Goal: Task Accomplishment & Management: Manage account settings

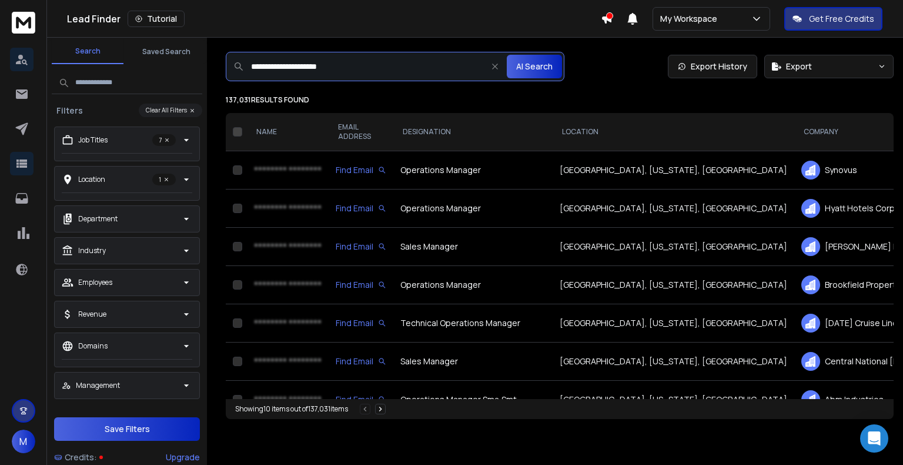
click at [19, 158] on icon at bounding box center [22, 163] width 14 height 14
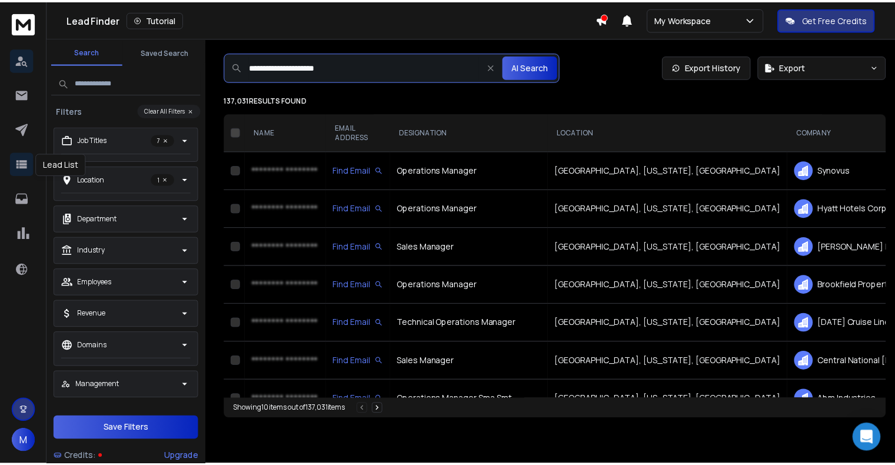
scroll to position [5, 0]
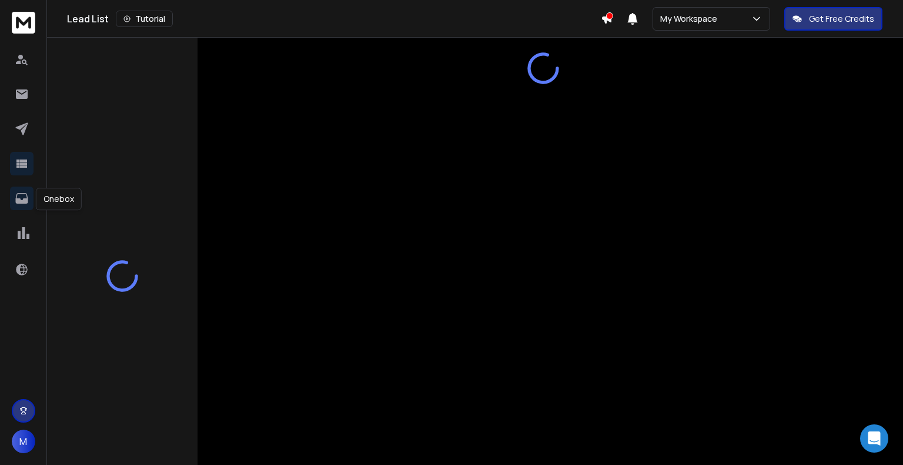
click at [19, 204] on icon at bounding box center [22, 198] width 14 height 14
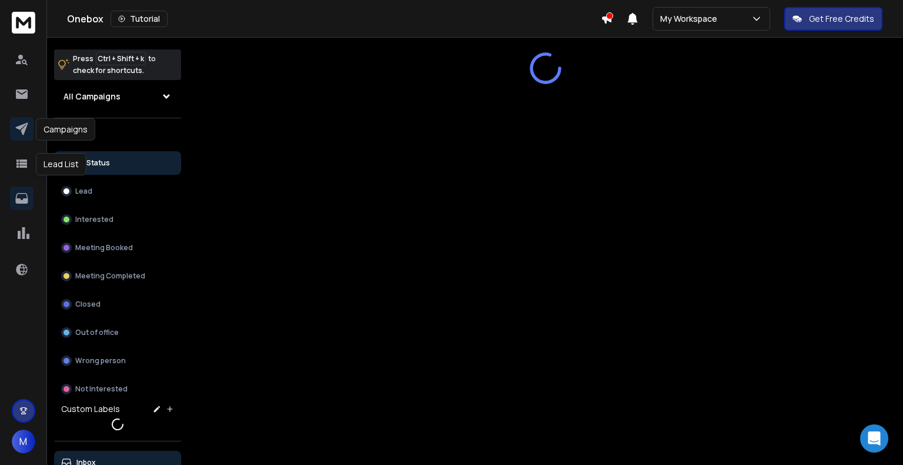
click at [33, 130] on link at bounding box center [22, 129] width 24 height 24
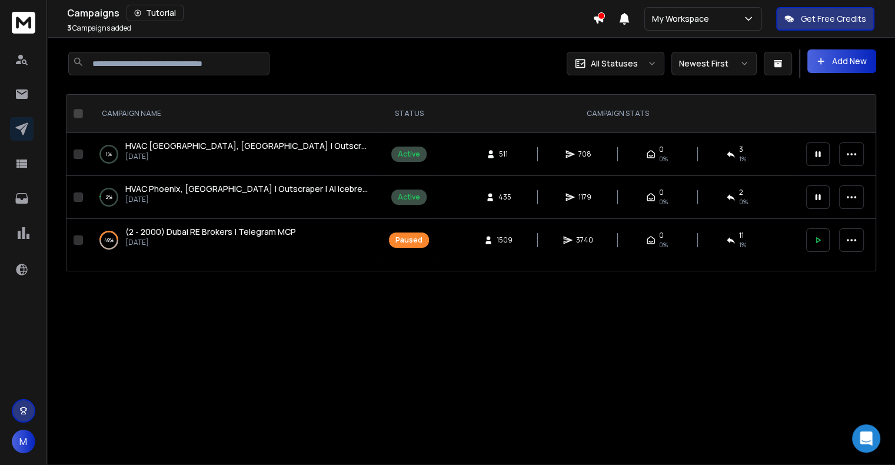
click at [256, 189] on span "HVAC Phoenix, [GEOGRAPHIC_DATA] | Outscraper | AI Icebreakers" at bounding box center [254, 188] width 259 height 11
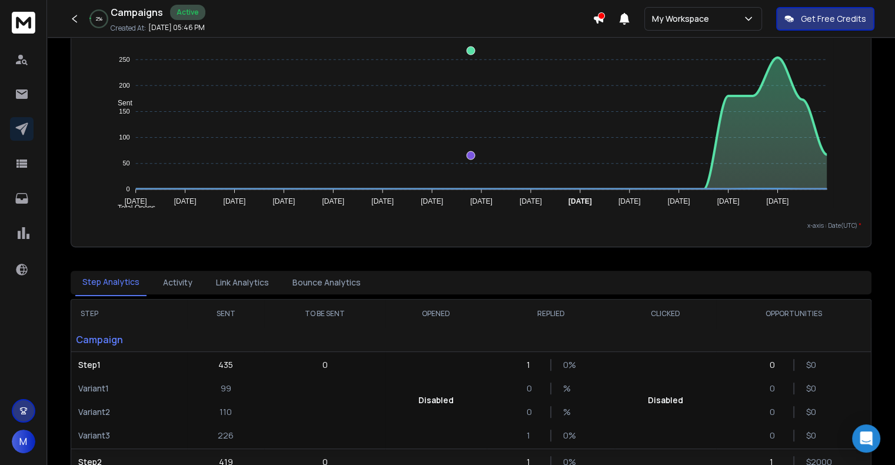
scroll to position [412, 0]
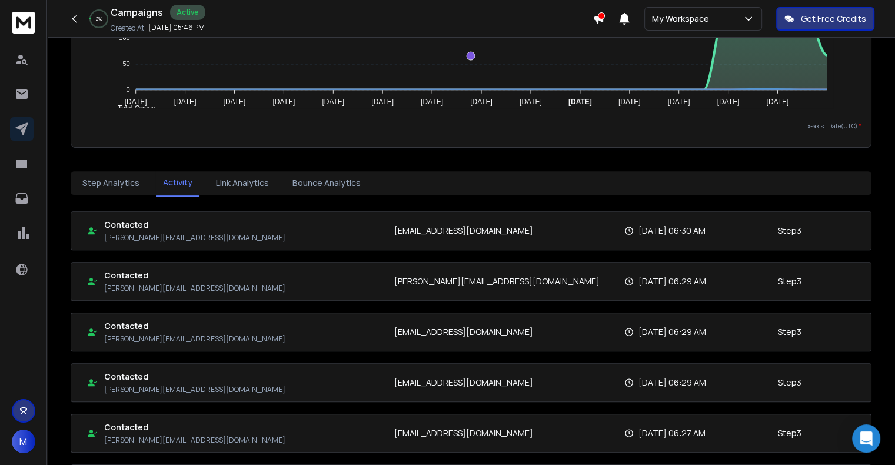
click at [169, 185] on button "Activity" at bounding box center [178, 182] width 44 height 27
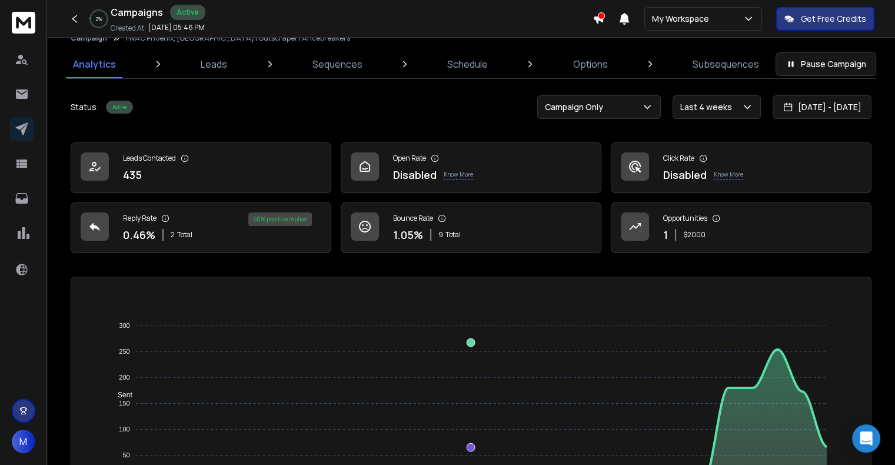
scroll to position [0, 0]
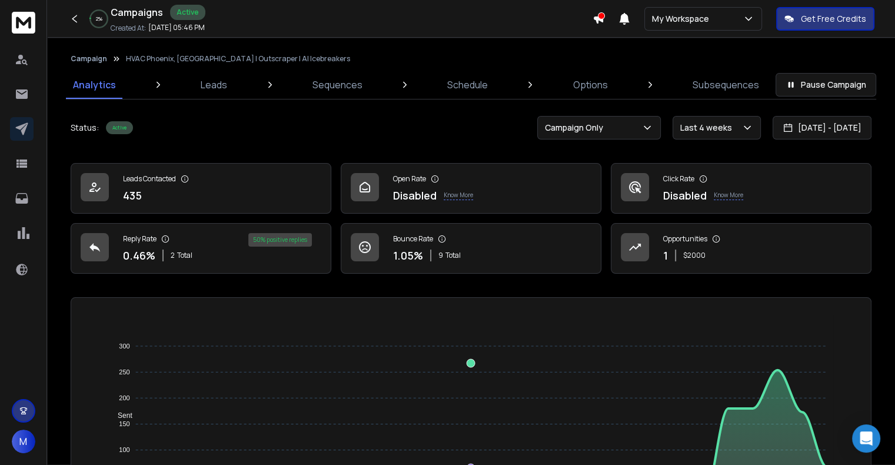
click at [92, 62] on button "Campaign" at bounding box center [89, 58] width 36 height 9
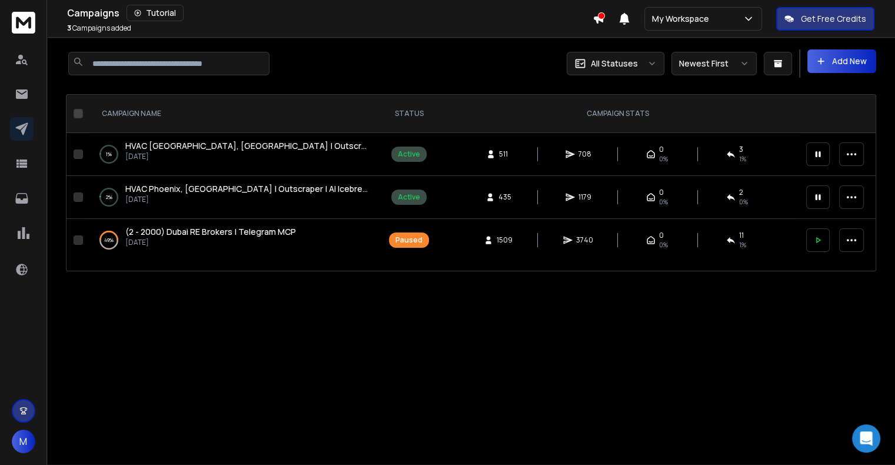
click at [273, 152] on p "[DATE]" at bounding box center [247, 156] width 245 height 9
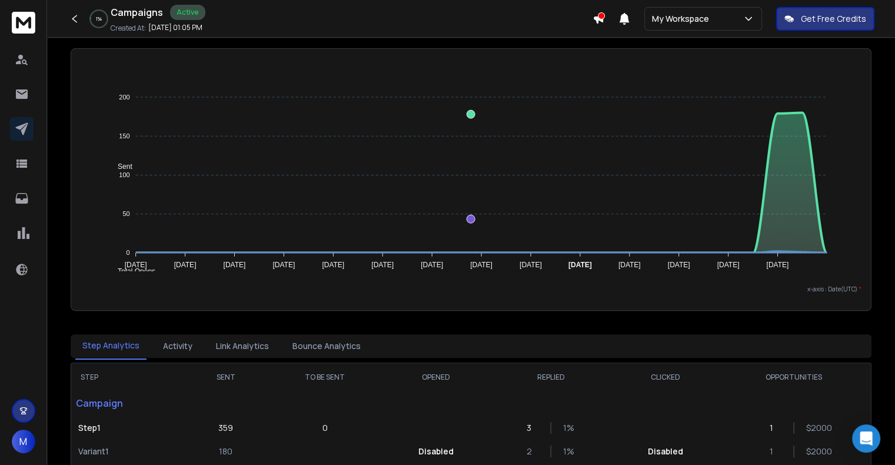
scroll to position [292, 0]
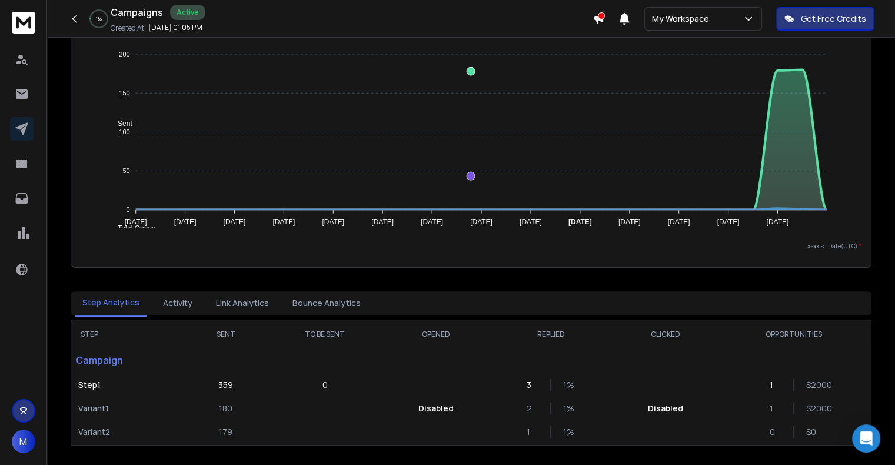
click at [179, 304] on button "Activity" at bounding box center [178, 303] width 44 height 26
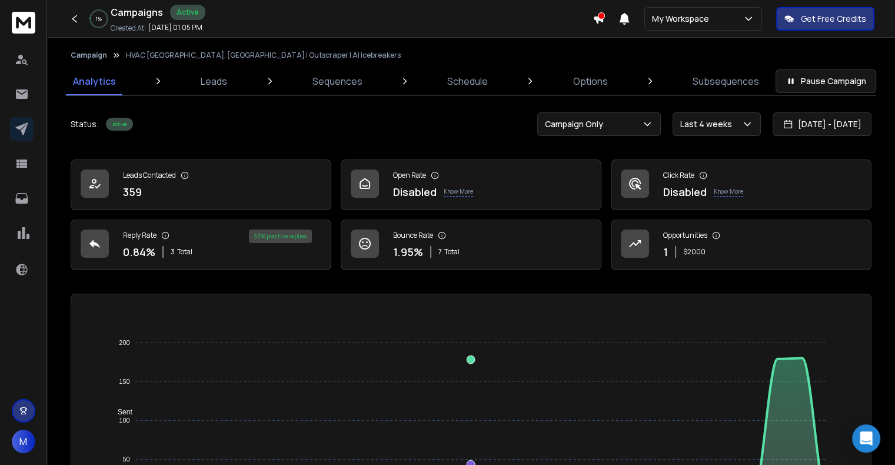
scroll to position [0, 0]
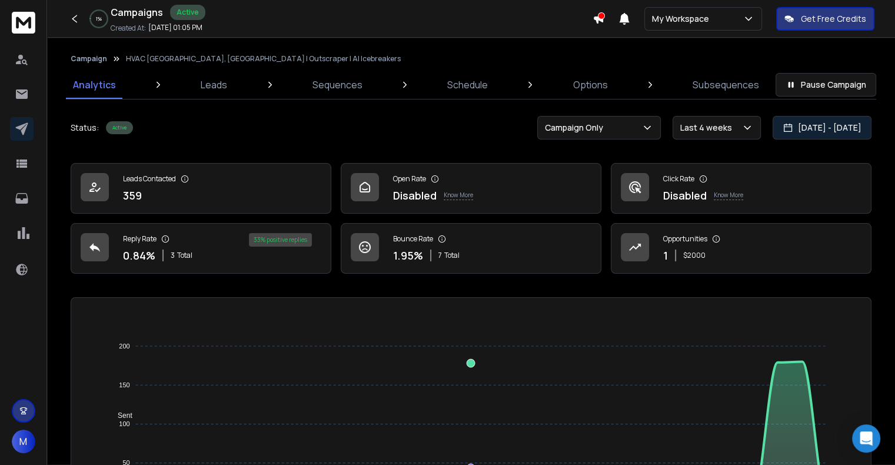
click at [786, 135] on button "[DATE] - [DATE]" at bounding box center [821, 128] width 99 height 24
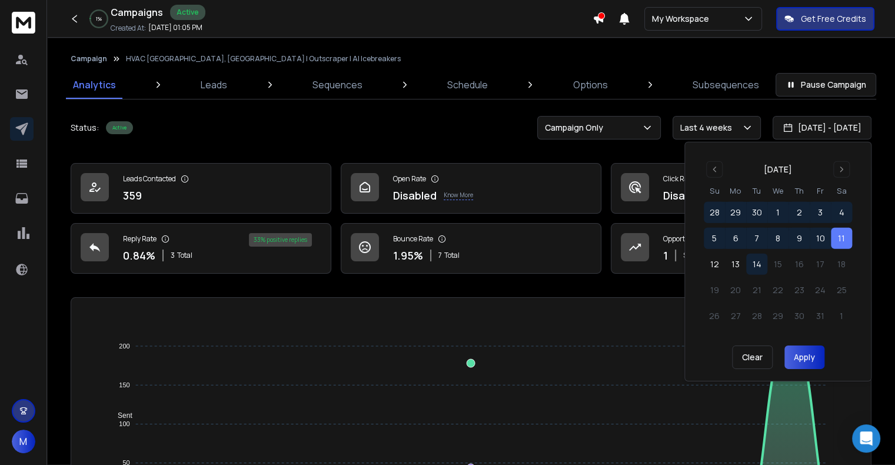
click at [760, 263] on button "14" at bounding box center [756, 263] width 21 height 21
click at [799, 352] on button "Apply" at bounding box center [804, 357] width 40 height 24
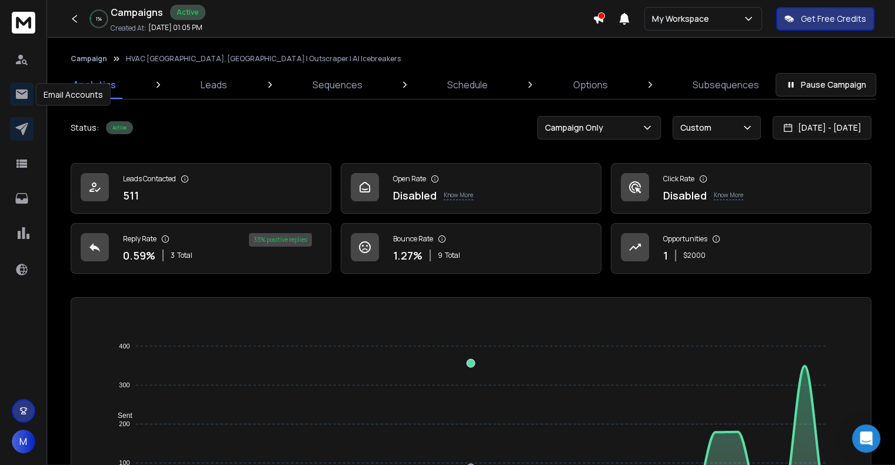
click at [16, 99] on icon at bounding box center [22, 94] width 14 height 14
